Goal: Communication & Community: Share content

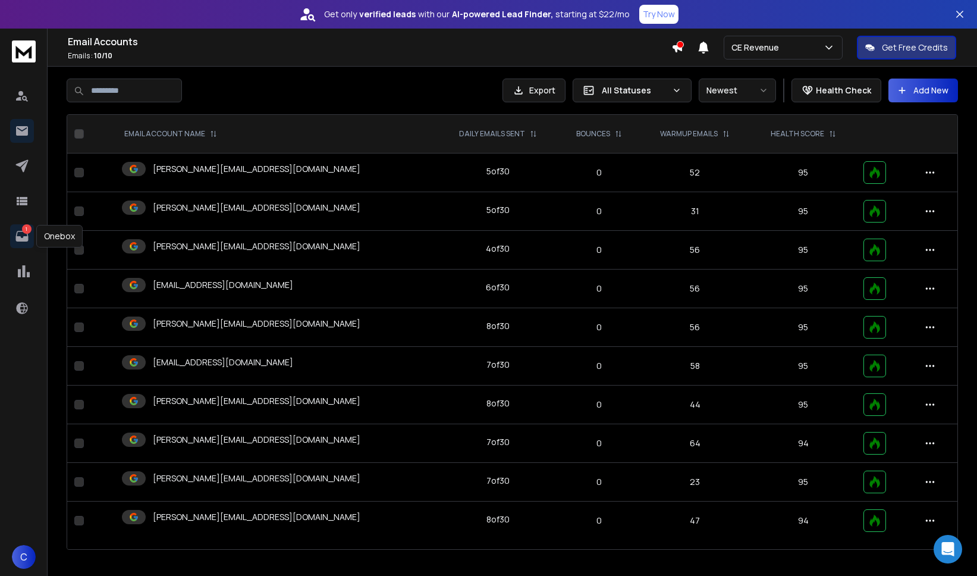
click at [23, 236] on icon at bounding box center [21, 236] width 12 height 11
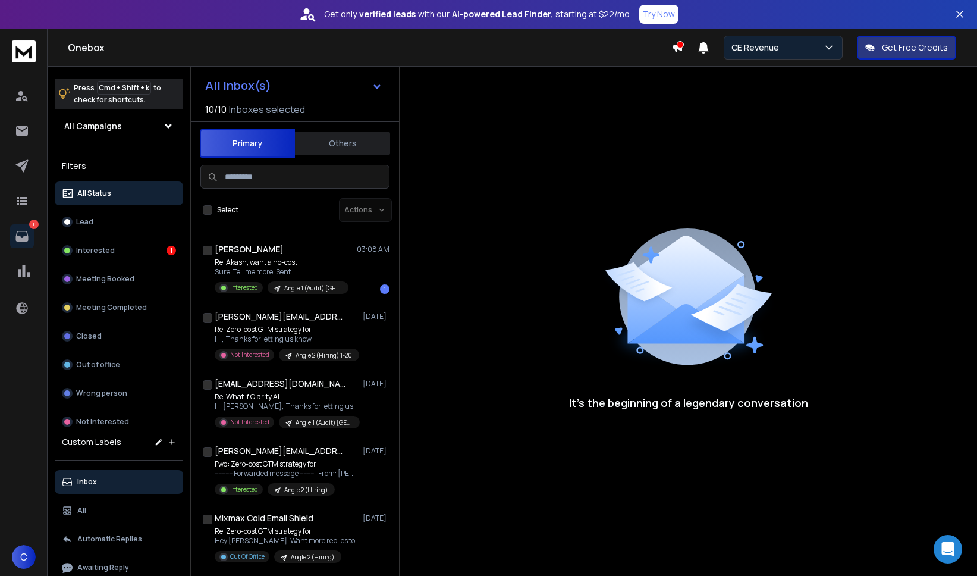
click at [823, 47] on div "CE Revenue" at bounding box center [783, 48] width 103 height 12
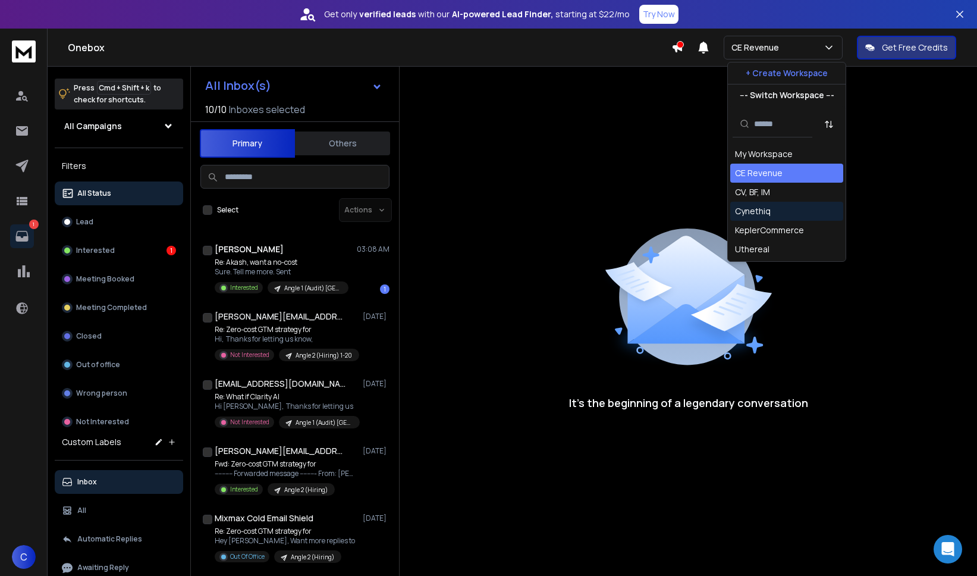
click at [777, 214] on div "Cynethiq" at bounding box center [786, 211] width 113 height 19
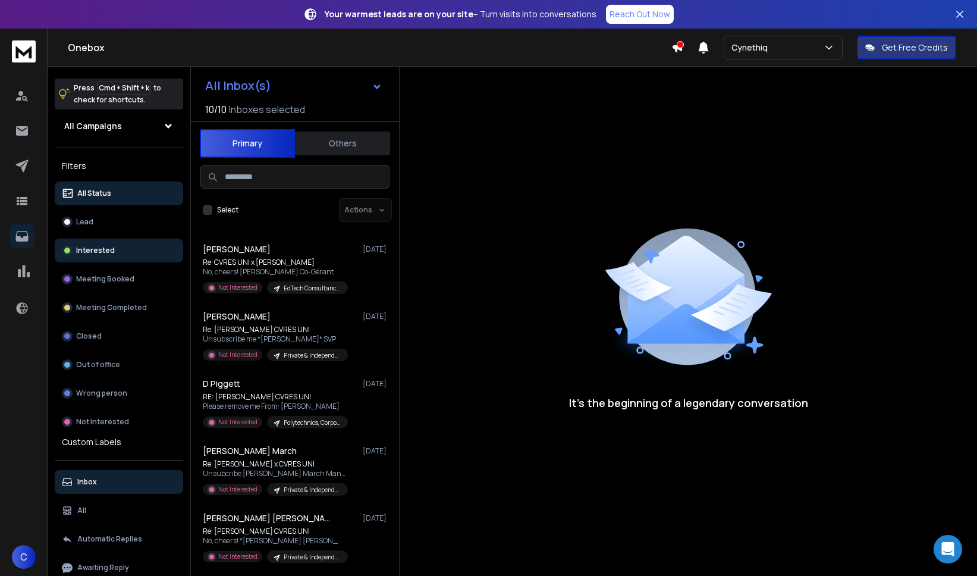
click at [117, 247] on button "Interested" at bounding box center [119, 250] width 128 height 24
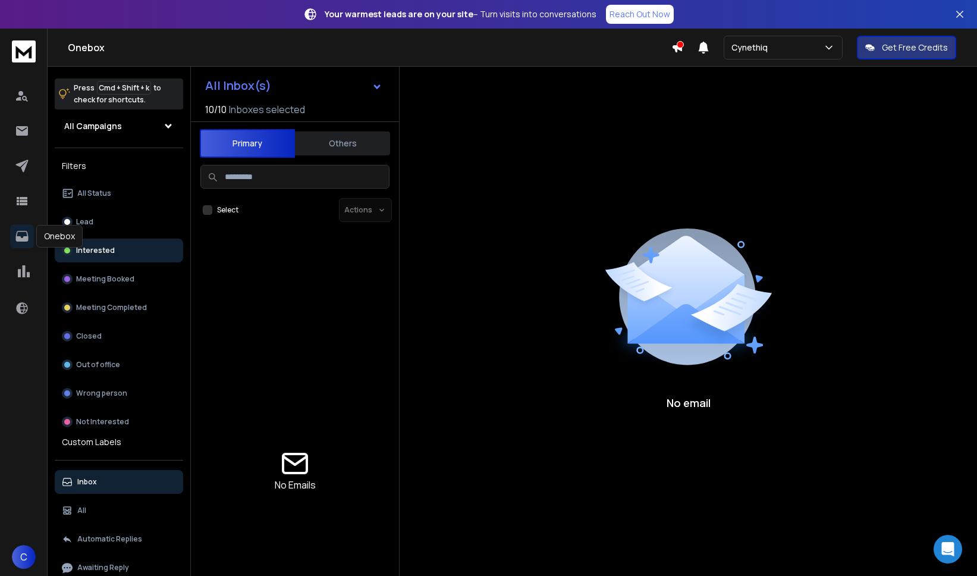
click at [12, 237] on link at bounding box center [22, 236] width 24 height 24
click at [94, 214] on button "Lead" at bounding box center [119, 222] width 128 height 24
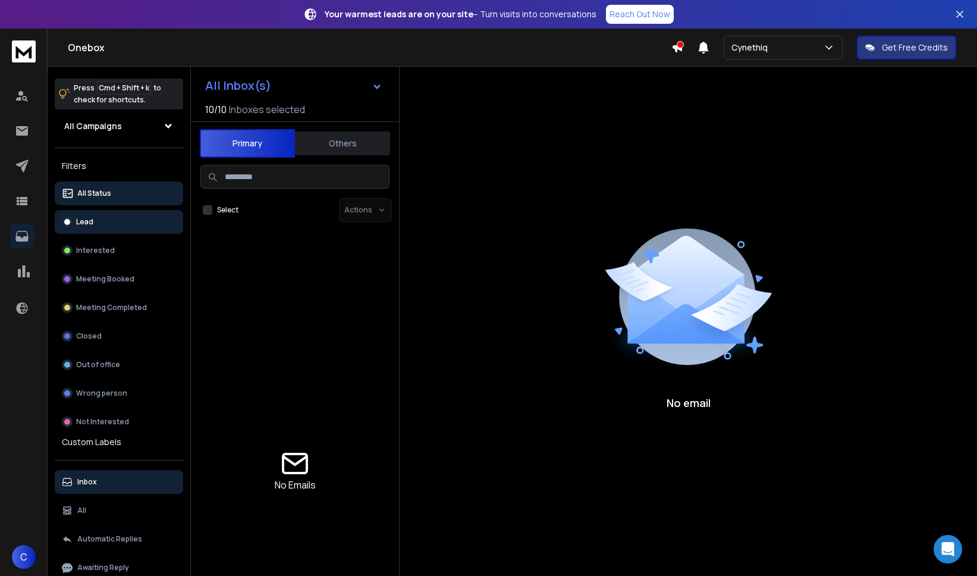
click at [104, 187] on div "All Status" at bounding box center [86, 193] width 49 height 12
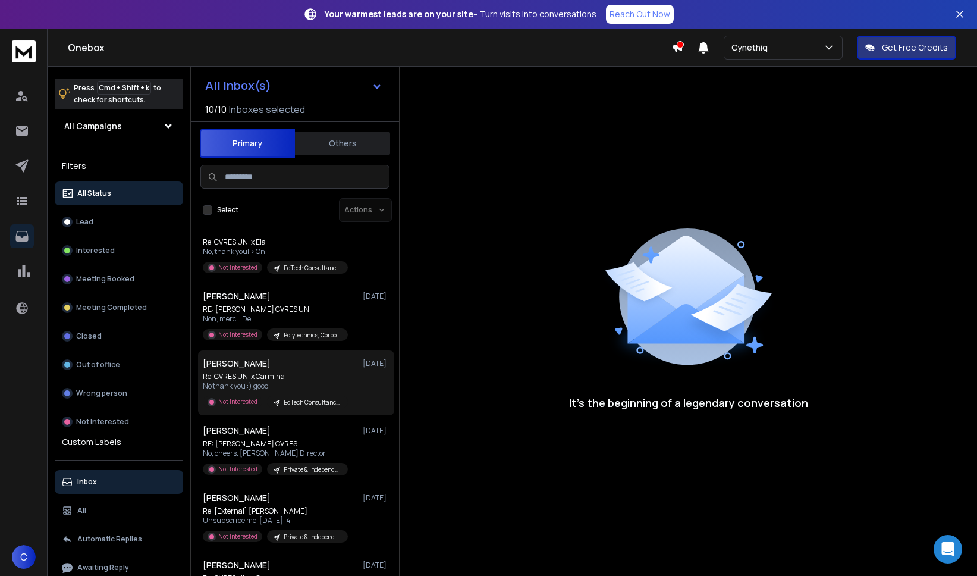
scroll to position [628, 0]
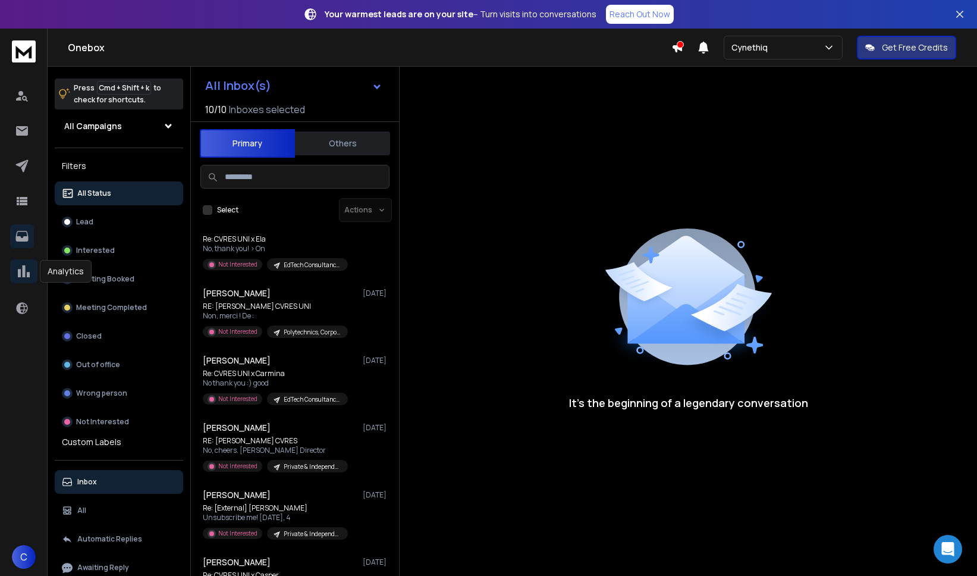
click at [19, 266] on icon at bounding box center [24, 271] width 18 height 18
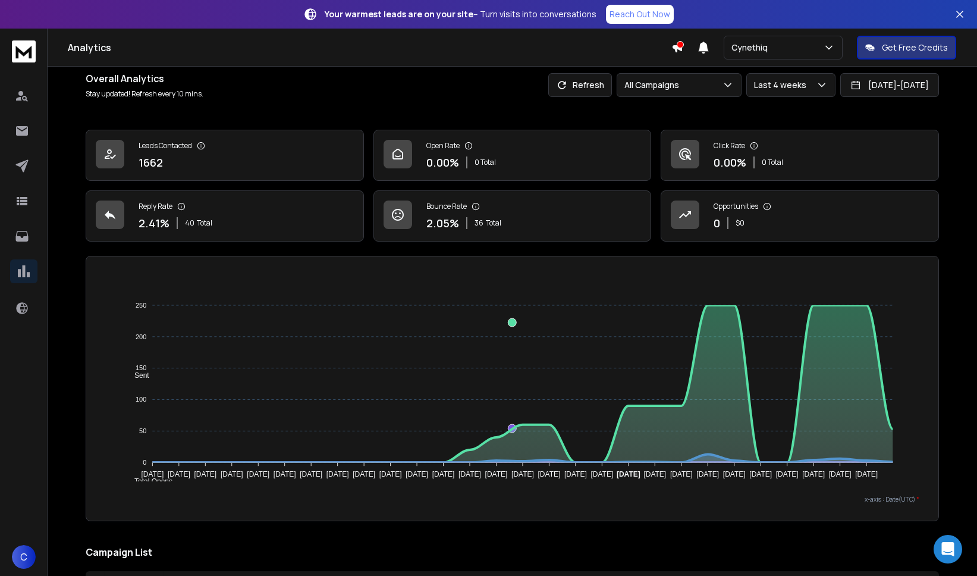
scroll to position [6, 0]
click at [573, 84] on p "Refresh" at bounding box center [589, 86] width 32 height 12
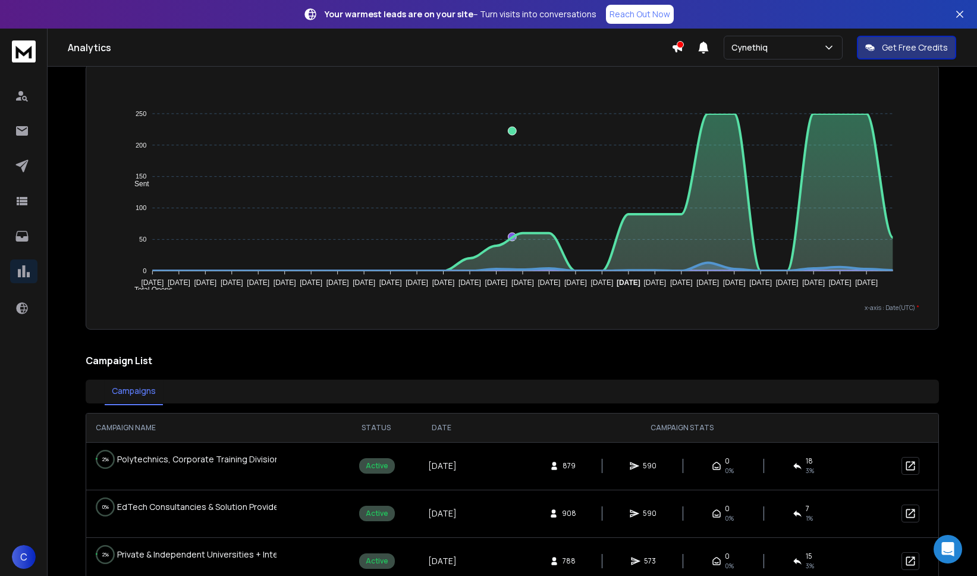
scroll to position [200, 0]
click at [776, 52] on div "Cynethiq" at bounding box center [783, 48] width 103 height 12
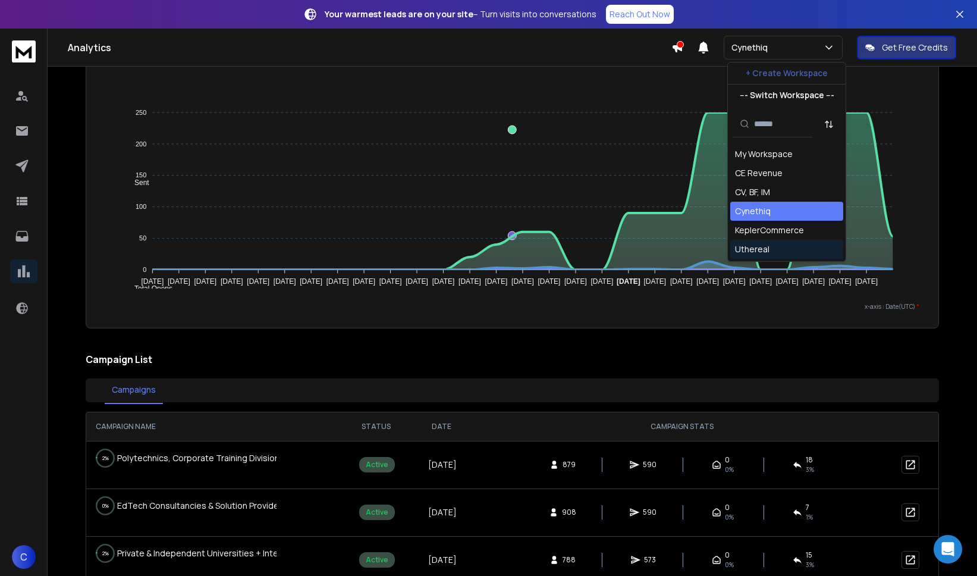
click at [755, 247] on div "Uthereal" at bounding box center [752, 249] width 34 height 12
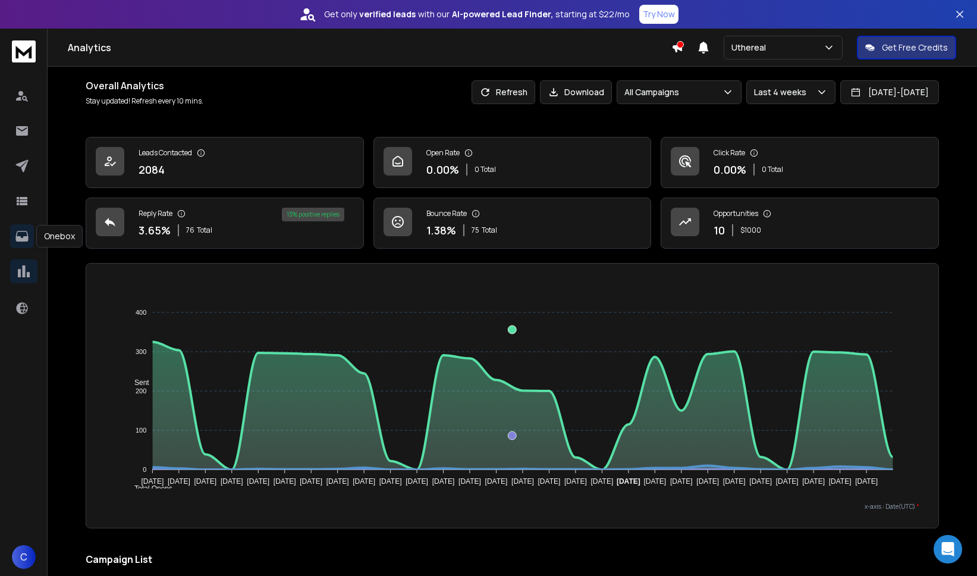
click at [26, 229] on icon at bounding box center [22, 236] width 14 height 14
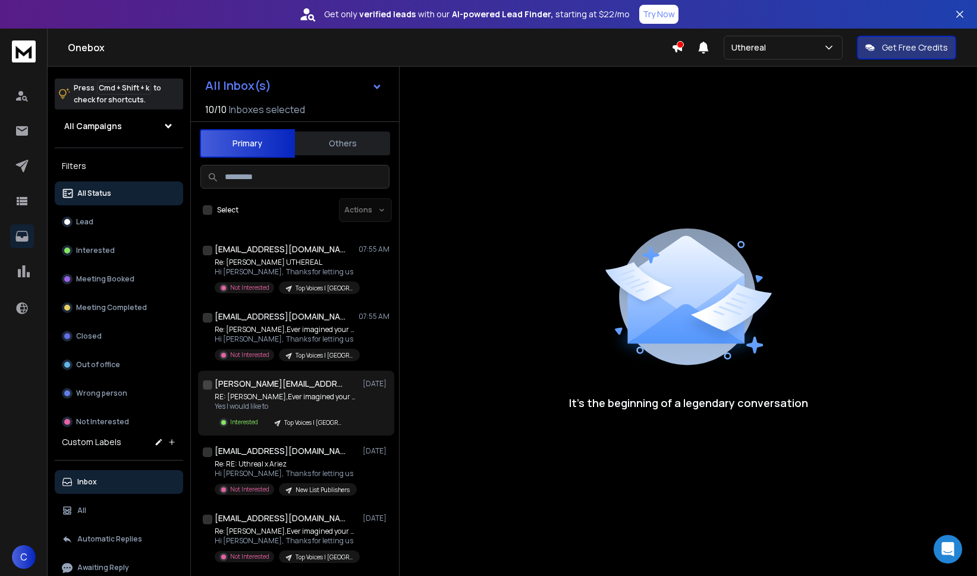
click at [241, 404] on p "Yes I would like to" at bounding box center [286, 406] width 143 height 10
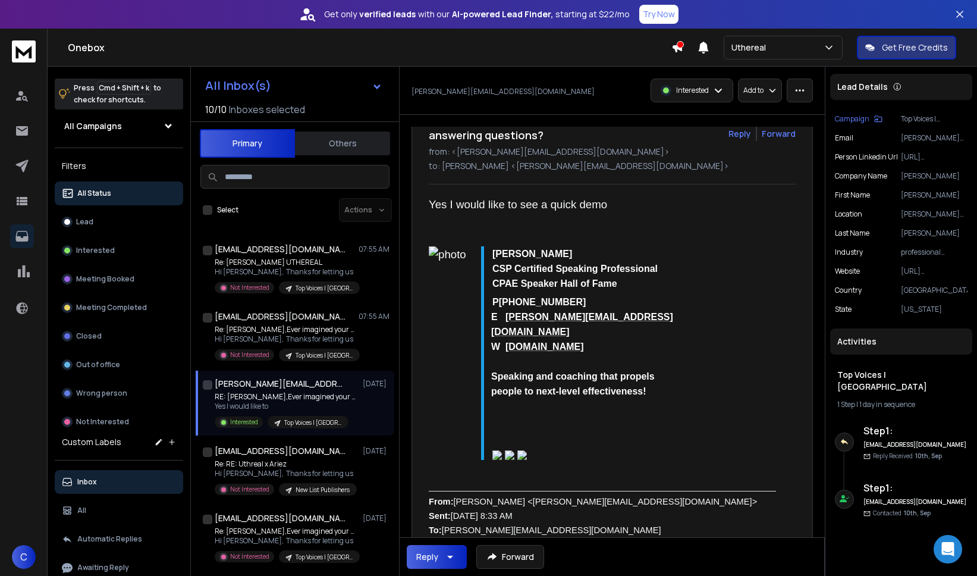
scroll to position [63, 0]
click at [574, 341] on span "[DOMAIN_NAME]" at bounding box center [545, 346] width 79 height 10
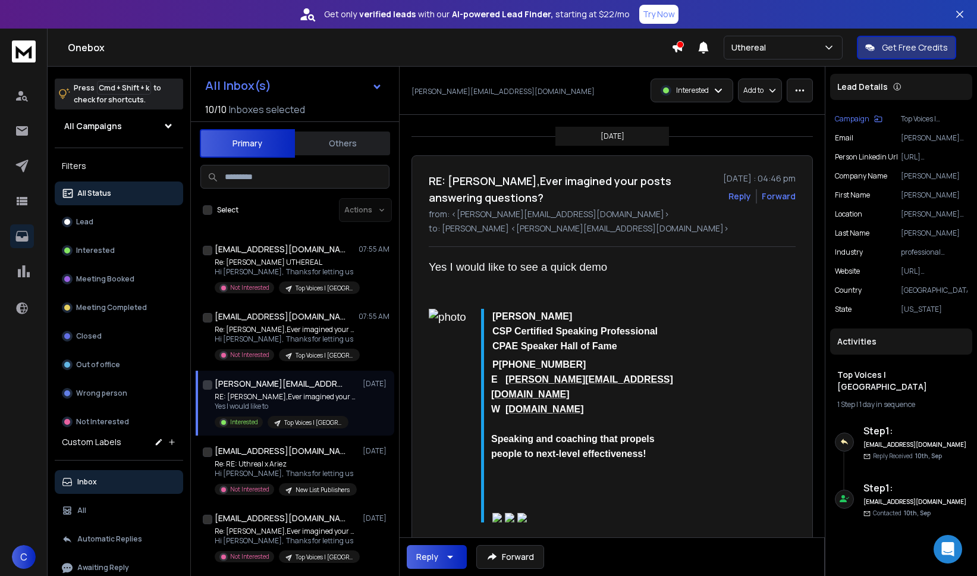
click at [771, 193] on div "Forward" at bounding box center [779, 196] width 34 height 12
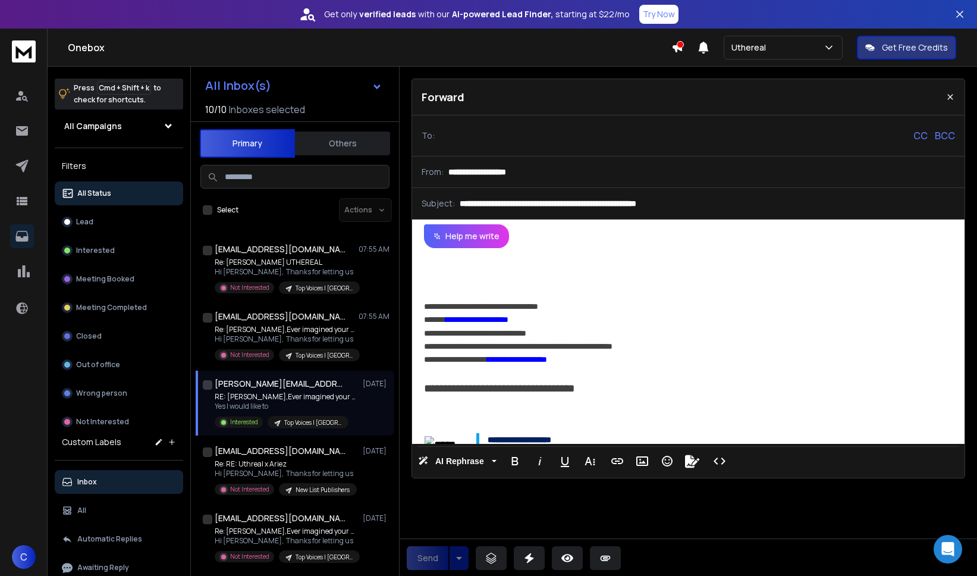
click at [548, 140] on div at bounding box center [674, 135] width 469 height 21
click at [506, 135] on input at bounding box center [481, 135] width 83 height 21
paste input
drag, startPoint x: 454, startPoint y: 321, endPoint x: 544, endPoint y: 318, distance: 89.2
click at [509, 318] on link "**********" at bounding box center [476, 319] width 63 height 8
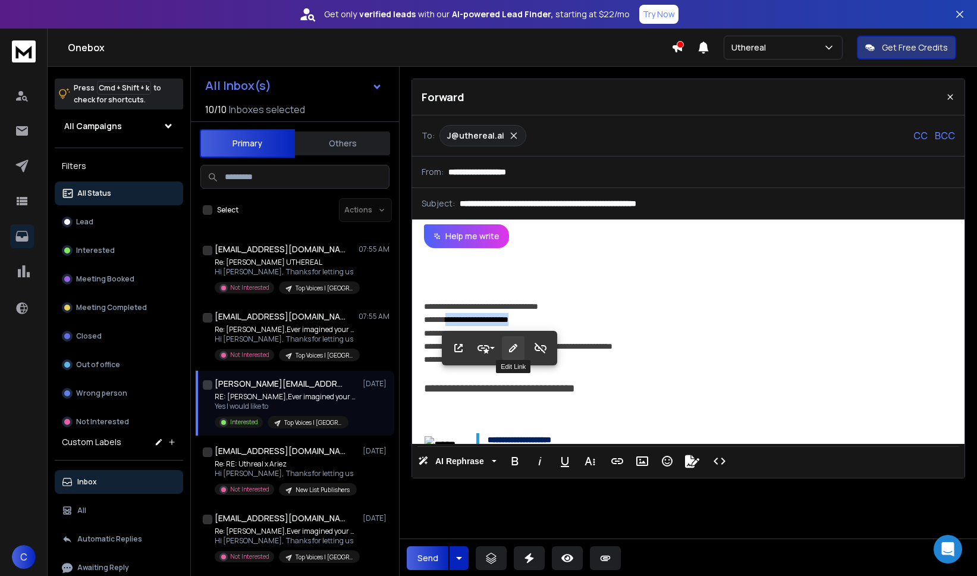
copy link "**********"
click at [431, 556] on button "Send" at bounding box center [428, 558] width 42 height 24
